Goal: Check status

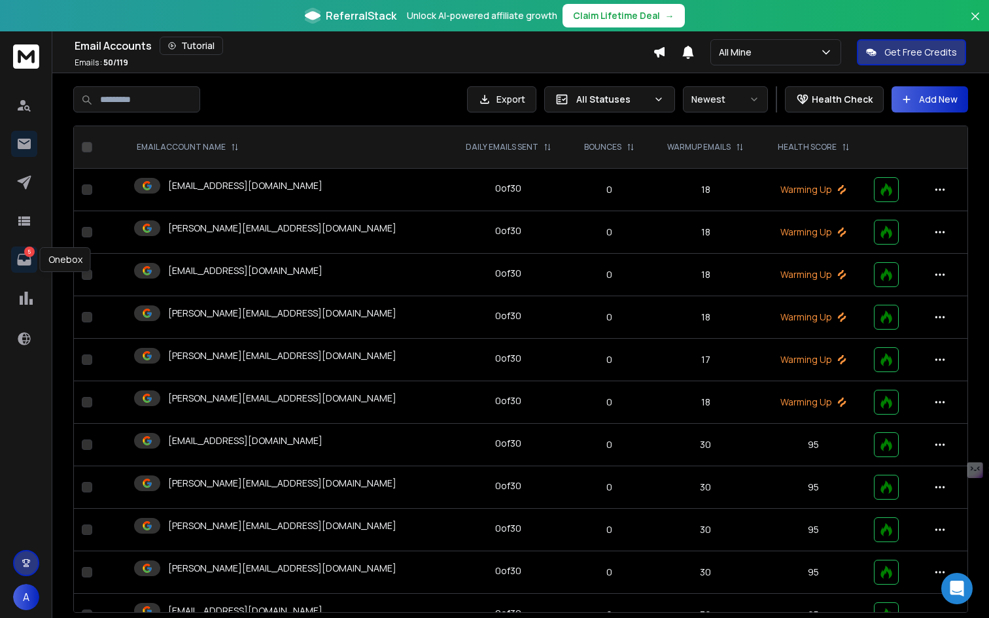
click at [30, 253] on p "5" at bounding box center [29, 252] width 10 height 10
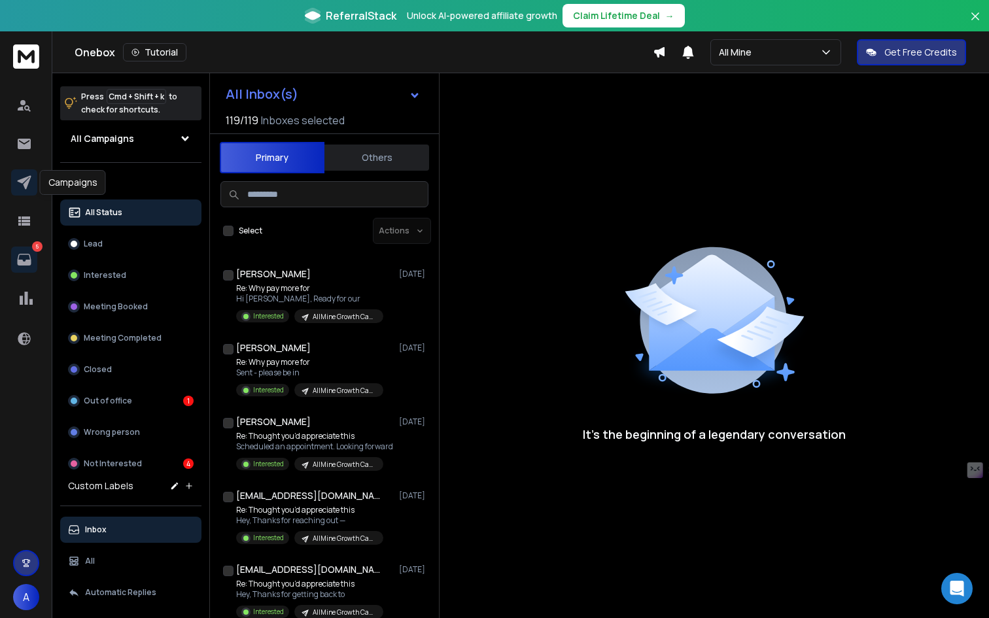
click at [28, 188] on icon at bounding box center [24, 183] width 16 height 16
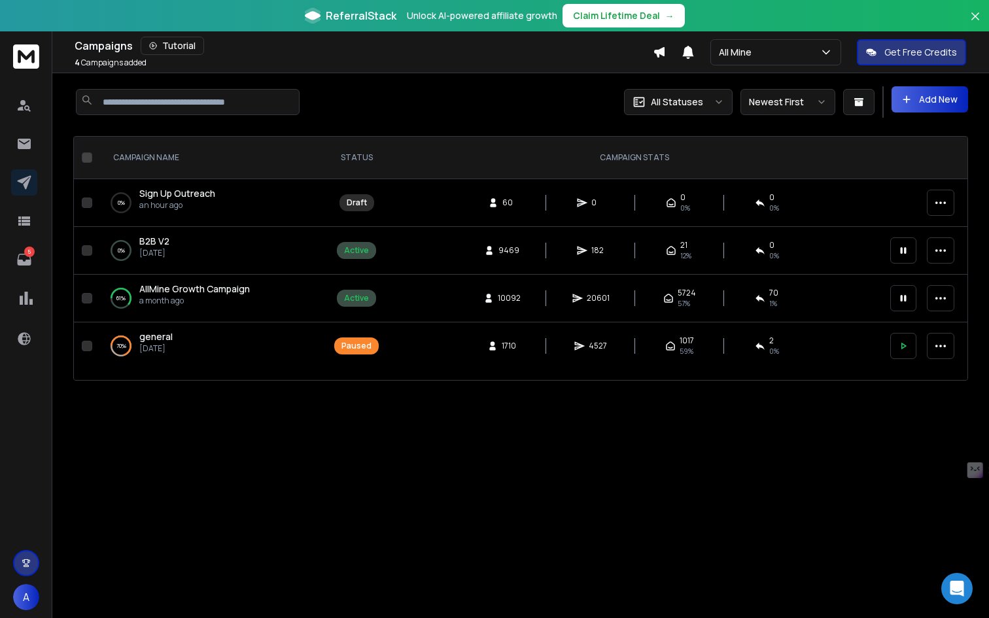
click at [206, 243] on div "0 % B2B V2 [DATE]" at bounding box center [212, 250] width 203 height 31
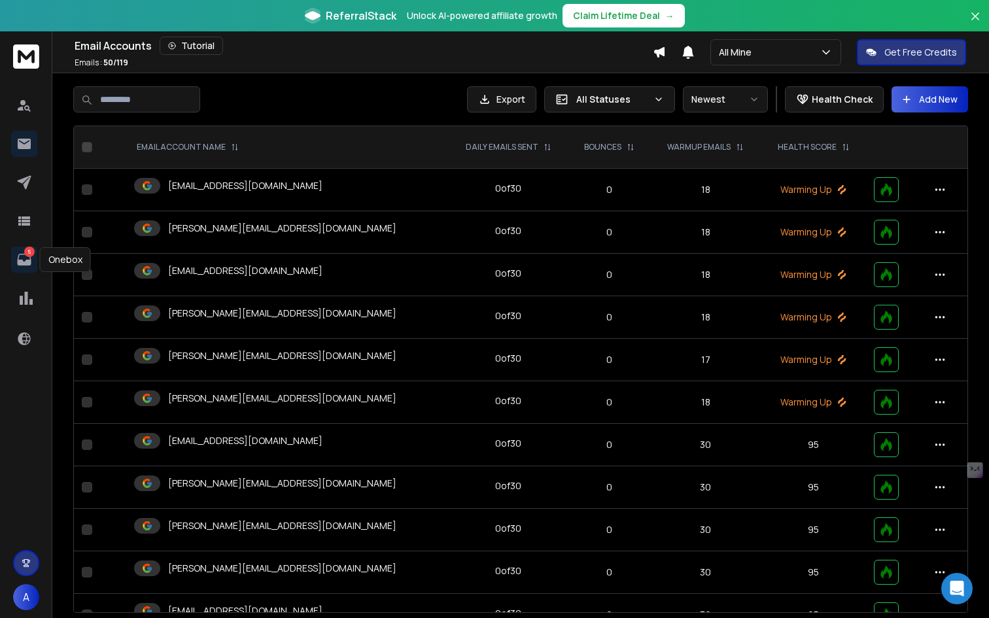
click at [16, 255] on icon at bounding box center [24, 260] width 16 height 16
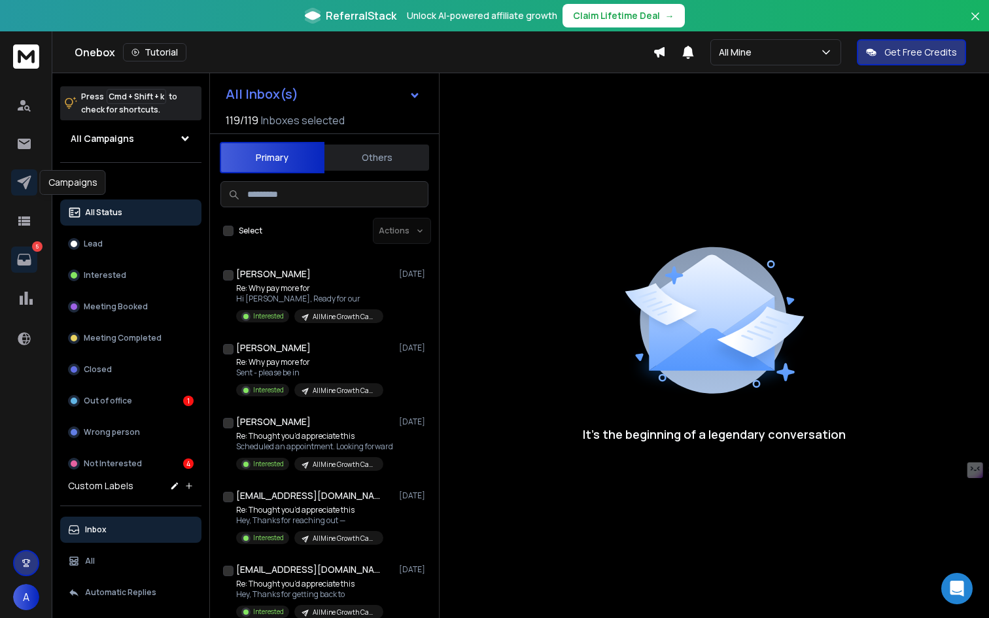
click at [23, 176] on icon at bounding box center [24, 183] width 16 height 16
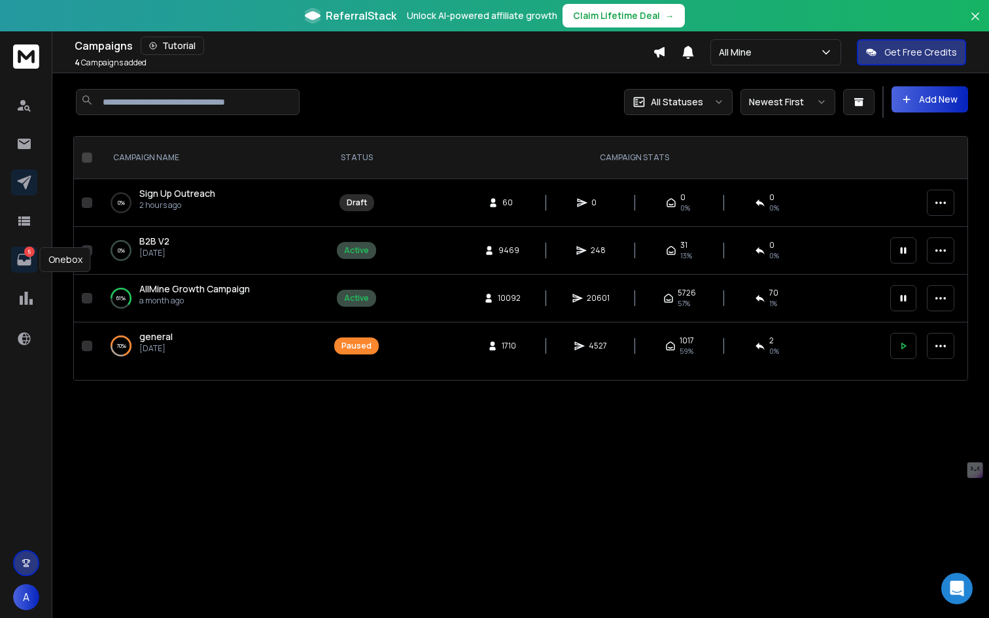
click at [32, 253] on p "5" at bounding box center [29, 252] width 10 height 10
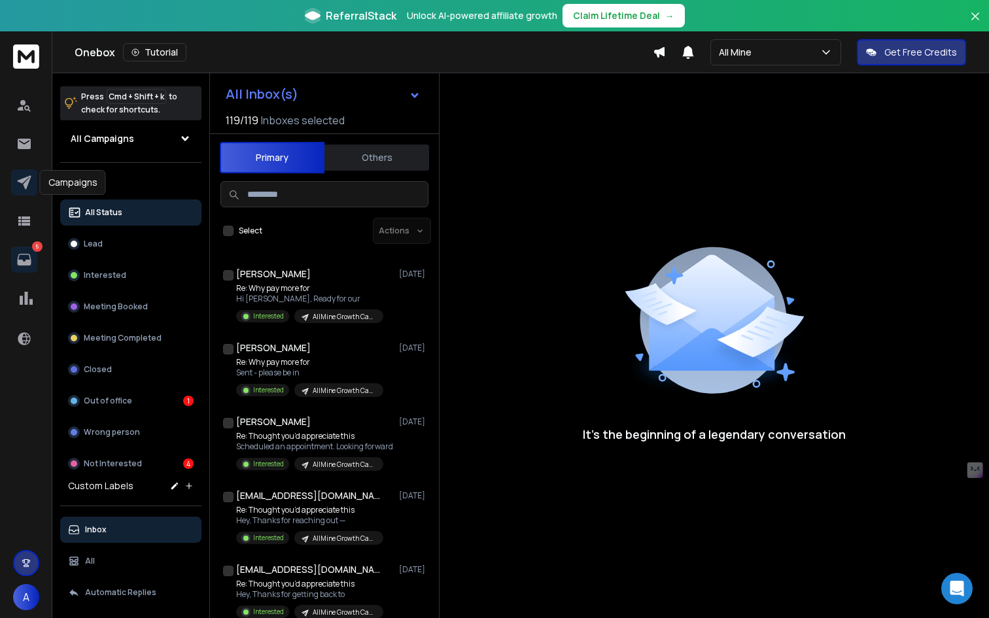
click at [30, 179] on icon at bounding box center [24, 183] width 16 height 16
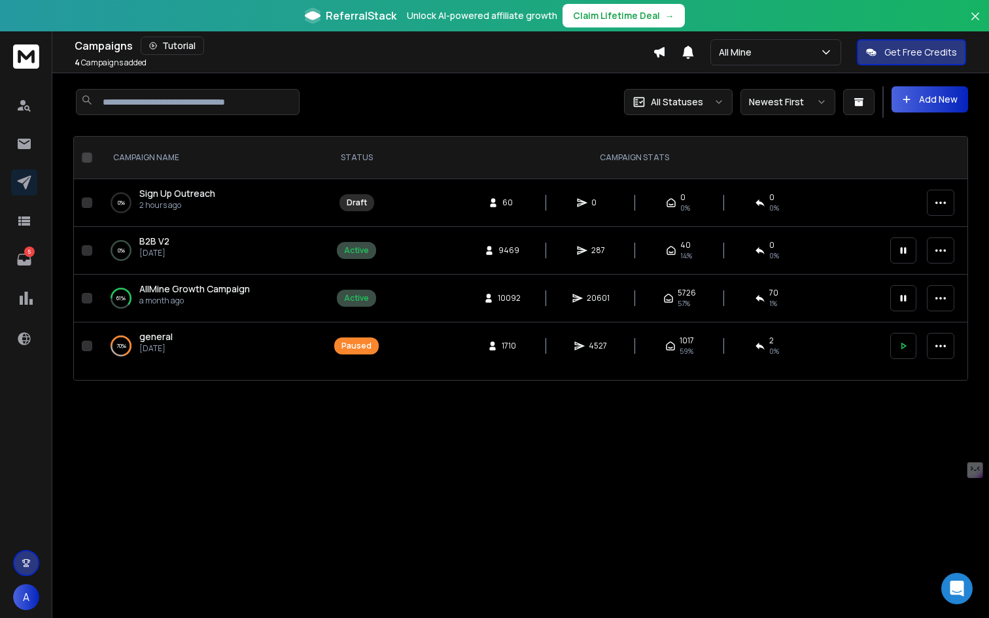
click at [185, 245] on div "0 % B2B V2 [DATE]" at bounding box center [212, 250] width 203 height 31
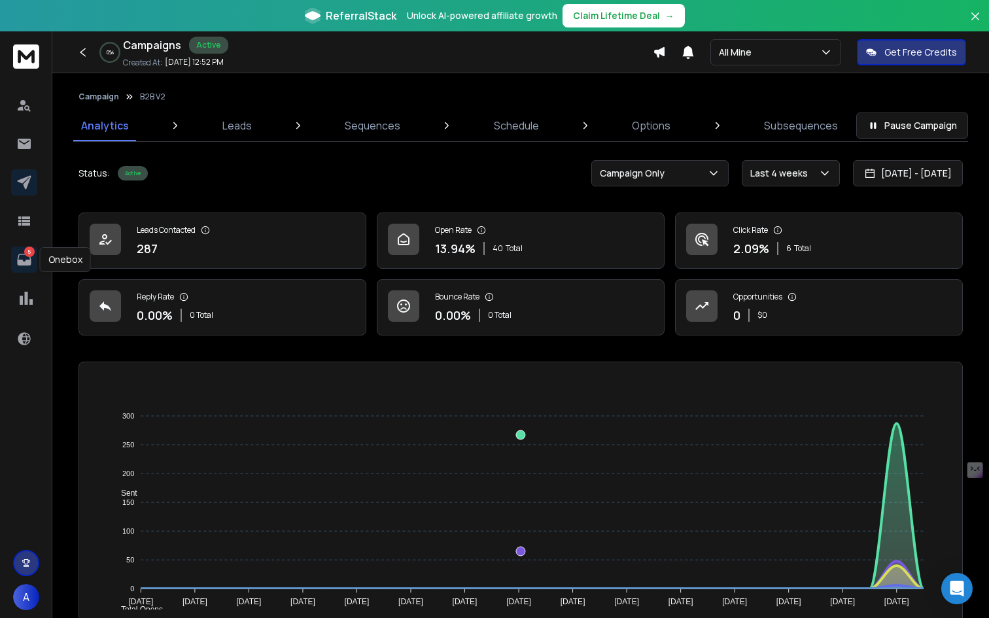
click at [27, 253] on p "5" at bounding box center [29, 252] width 10 height 10
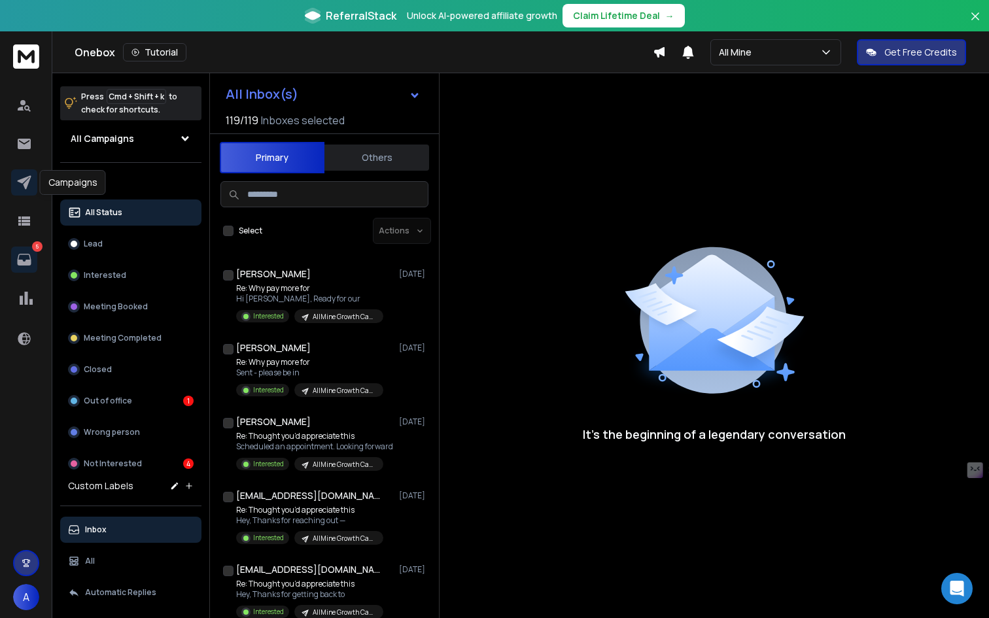
click at [27, 190] on icon at bounding box center [24, 183] width 16 height 16
